Goal: Communication & Community: Share content

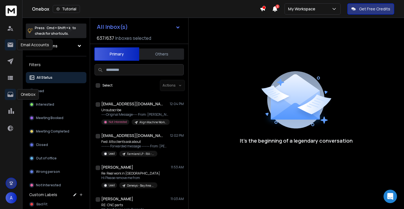
click at [11, 44] on icon at bounding box center [11, 45] width 6 height 4
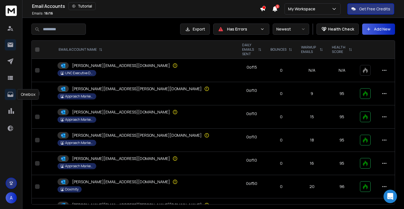
click at [9, 95] on icon at bounding box center [10, 94] width 6 height 5
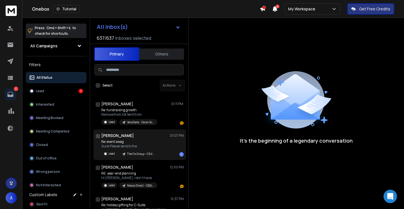
click at [138, 144] on p "Re: event swag" at bounding box center [129, 142] width 56 height 4
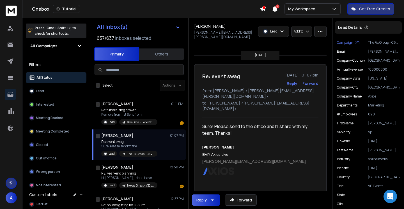
click at [278, 31] on div "Lead" at bounding box center [274, 31] width 30 height 11
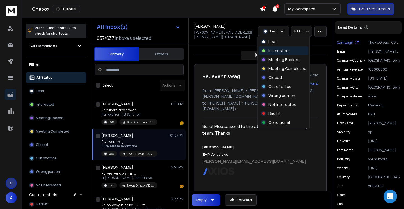
click at [271, 51] on p "Interested" at bounding box center [279, 51] width 20 height 6
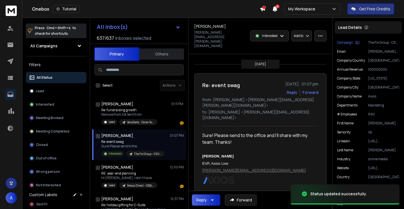
click at [310, 90] on div "Forward" at bounding box center [311, 93] width 16 height 6
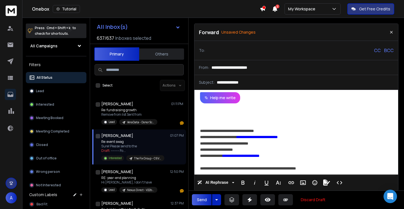
click at [225, 50] on input at bounding box center [227, 50] width 39 height 10
type input "**********"
click at [201, 200] on button "Send" at bounding box center [202, 200] width 20 height 11
